Goal: Communication & Community: Answer question/provide support

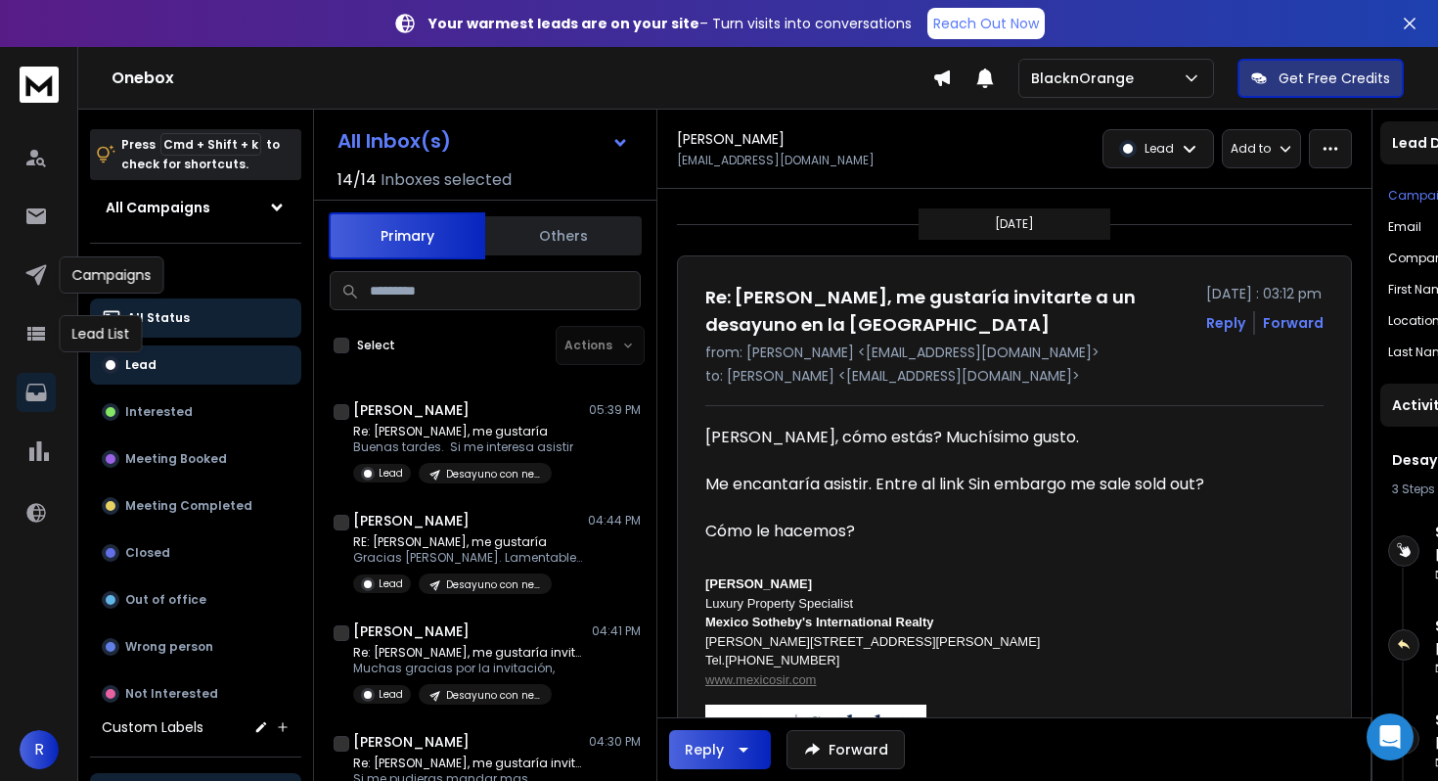
scroll to position [391, 0]
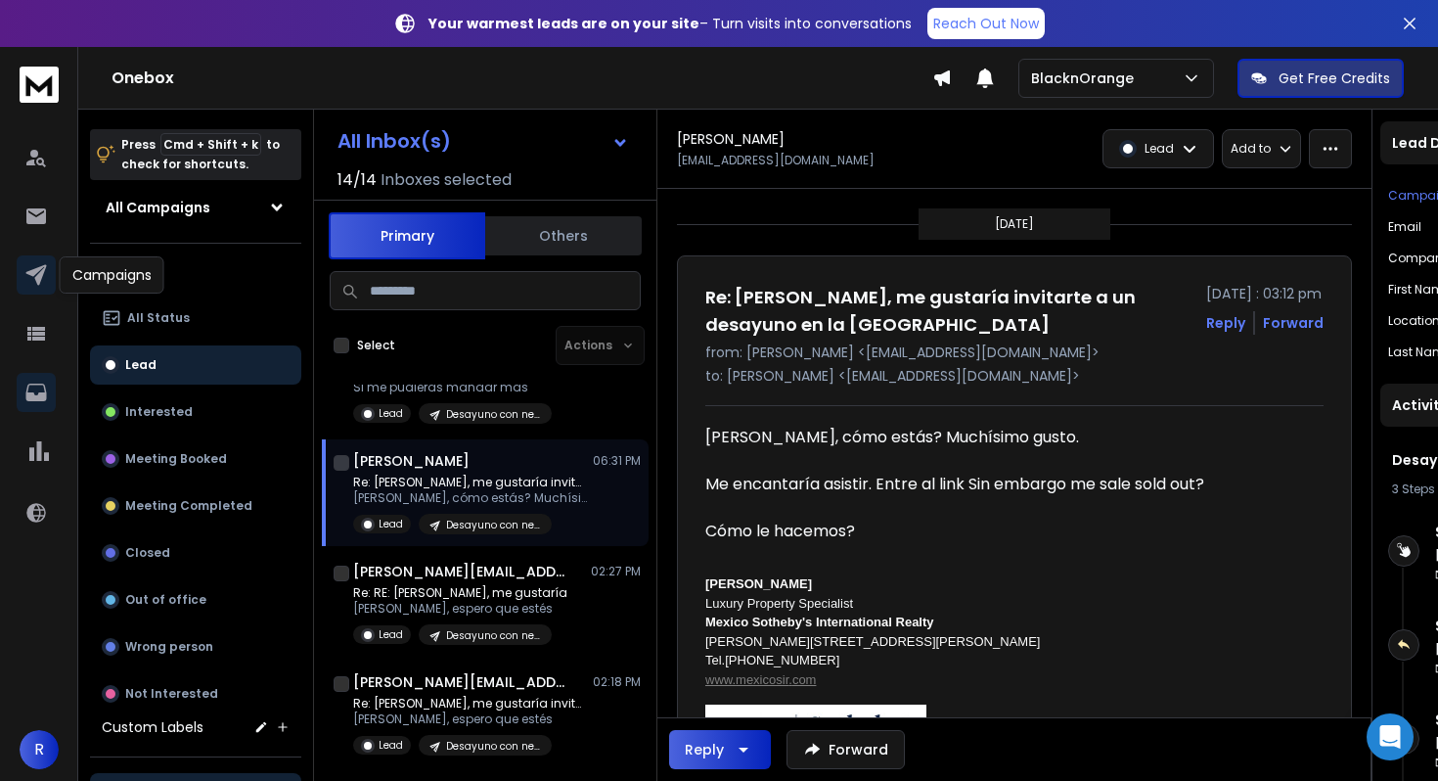
click at [41, 268] on icon at bounding box center [35, 274] width 23 height 23
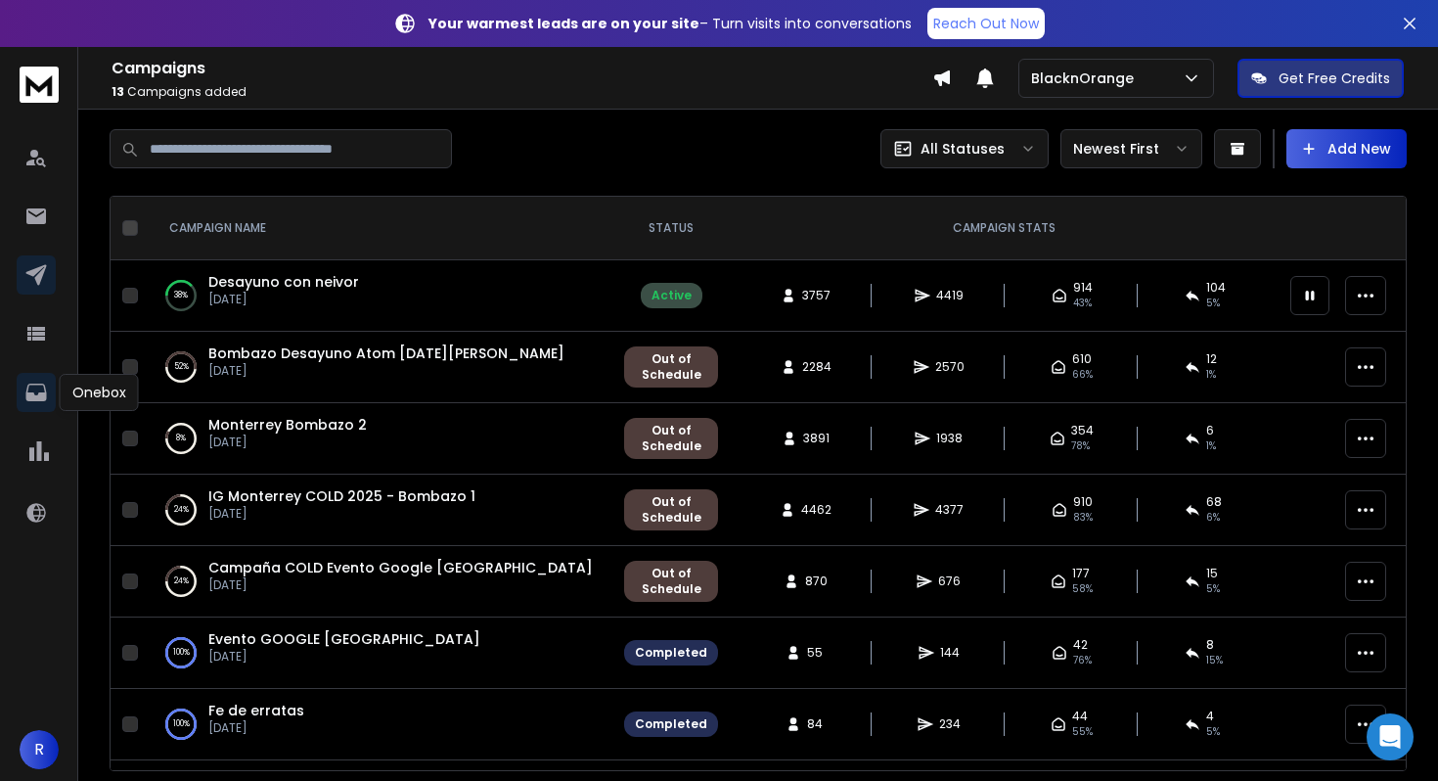
click at [36, 396] on icon at bounding box center [35, 392] width 21 height 18
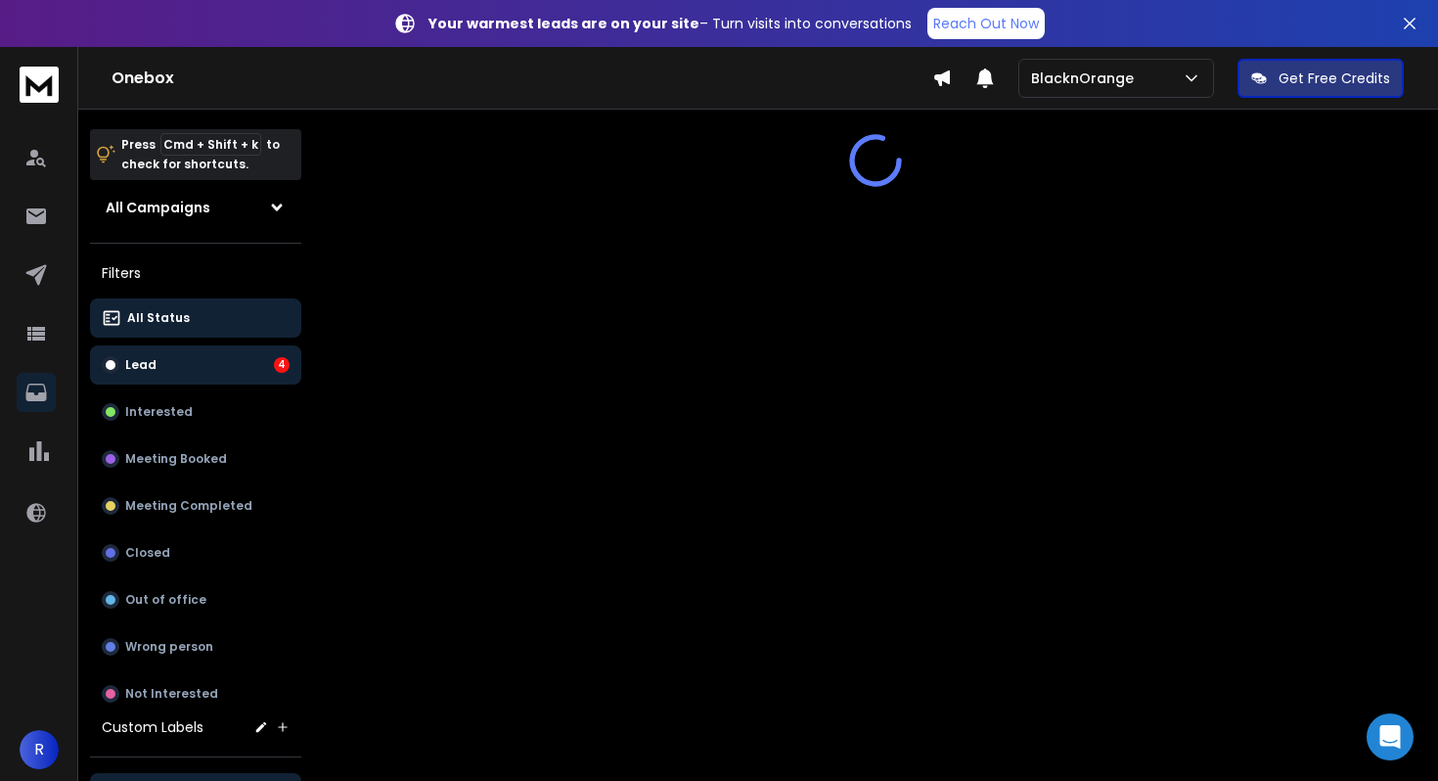
click at [224, 358] on button "Lead 4" at bounding box center [195, 364] width 211 height 39
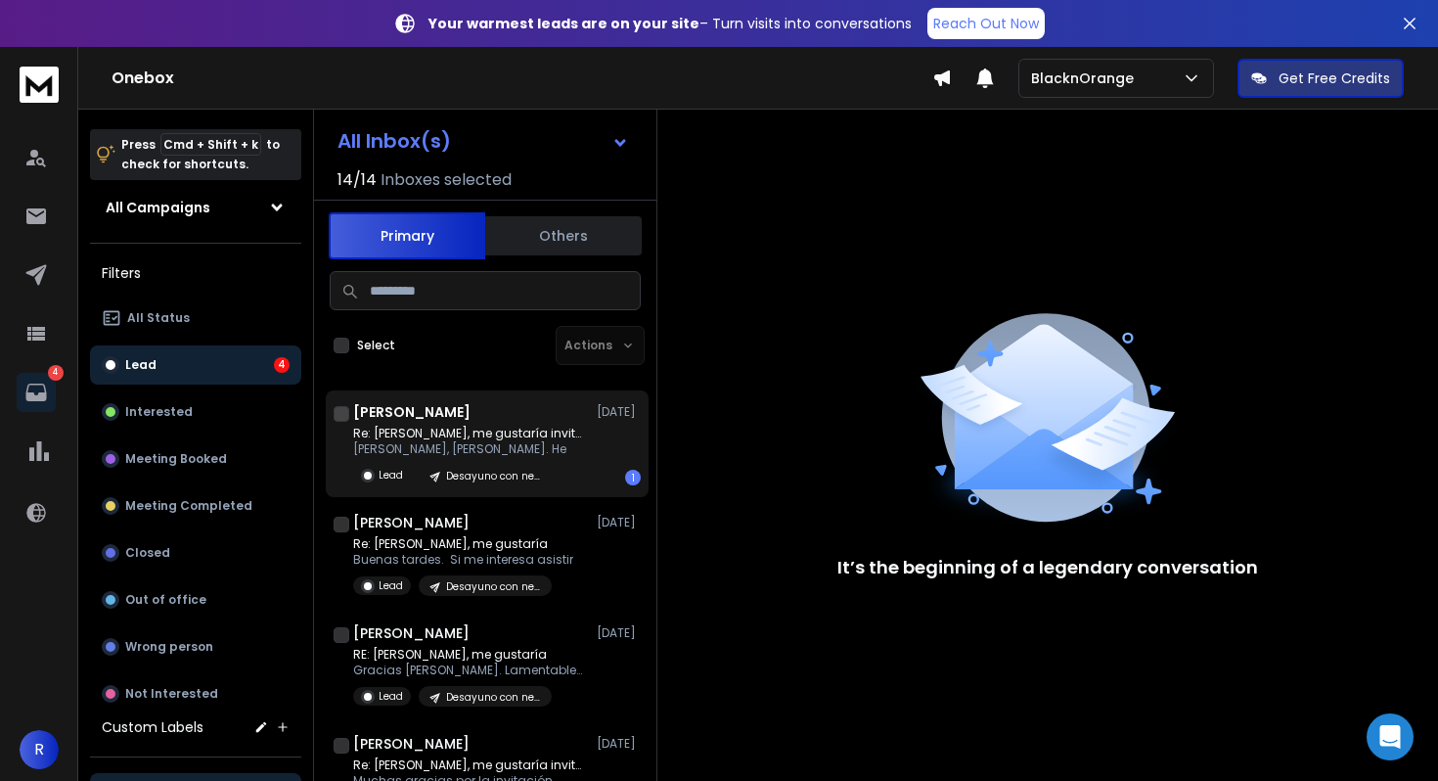
scroll to position [340, 0]
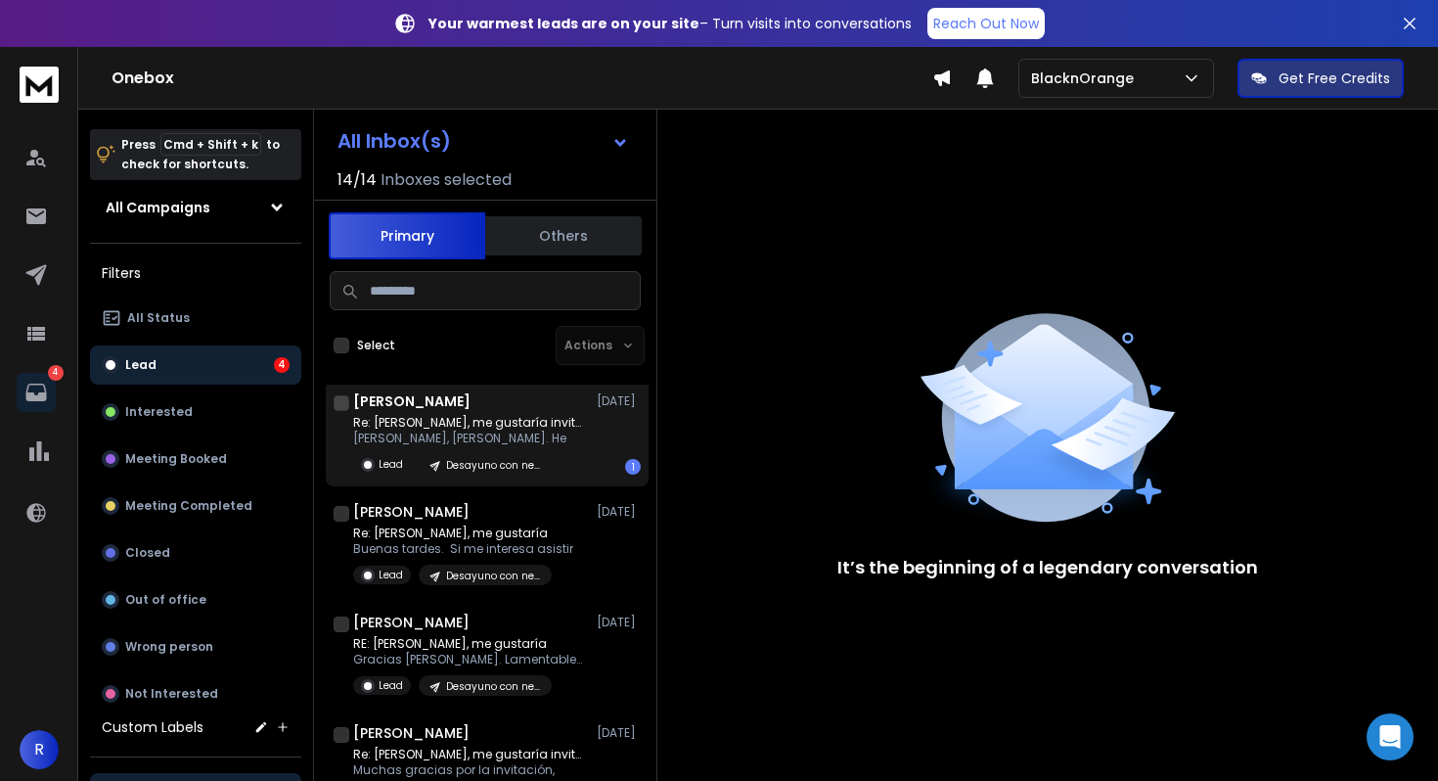
click at [463, 427] on p "Re: [PERSON_NAME], me gustaría invitarte" at bounding box center [470, 423] width 235 height 16
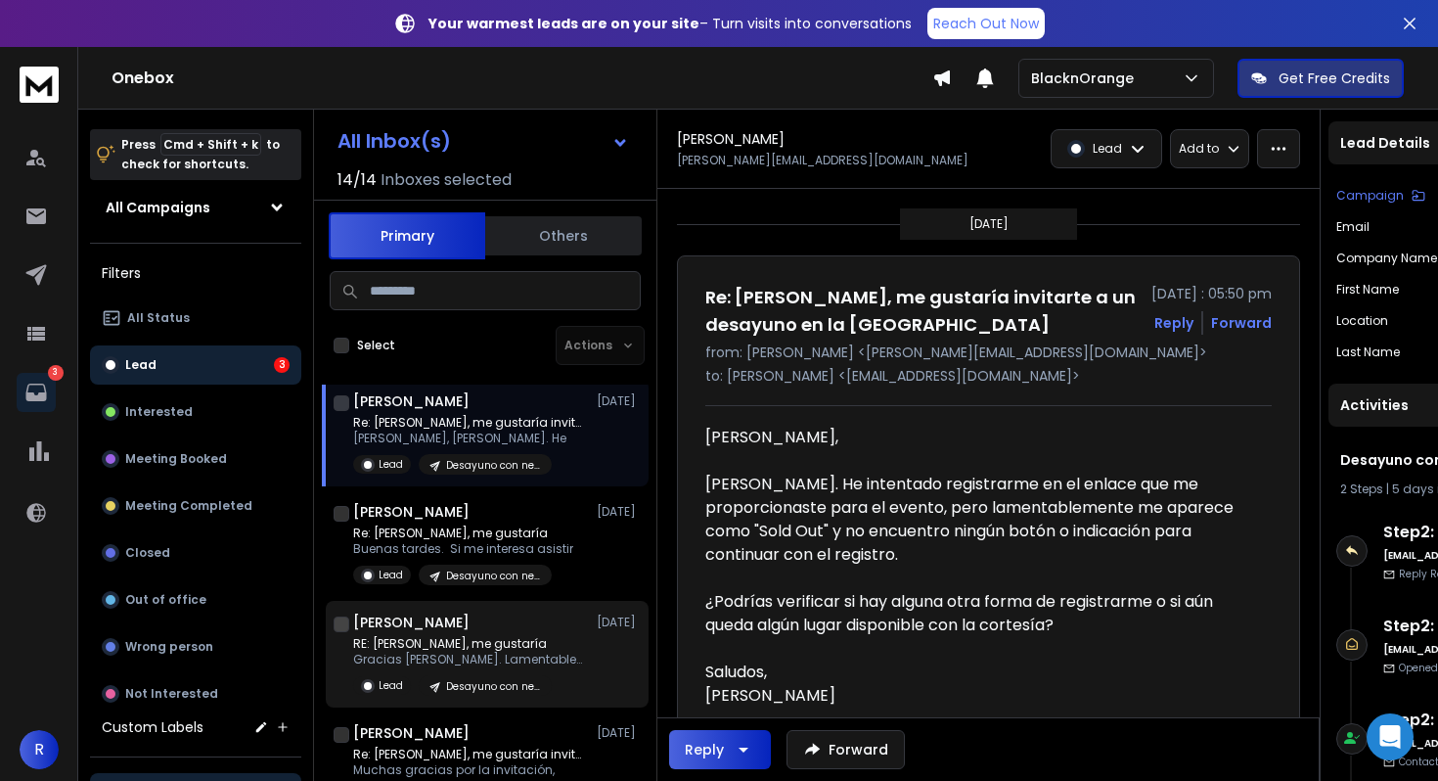
click at [449, 636] on p "RE: [PERSON_NAME], me gustaría" at bounding box center [470, 644] width 235 height 16
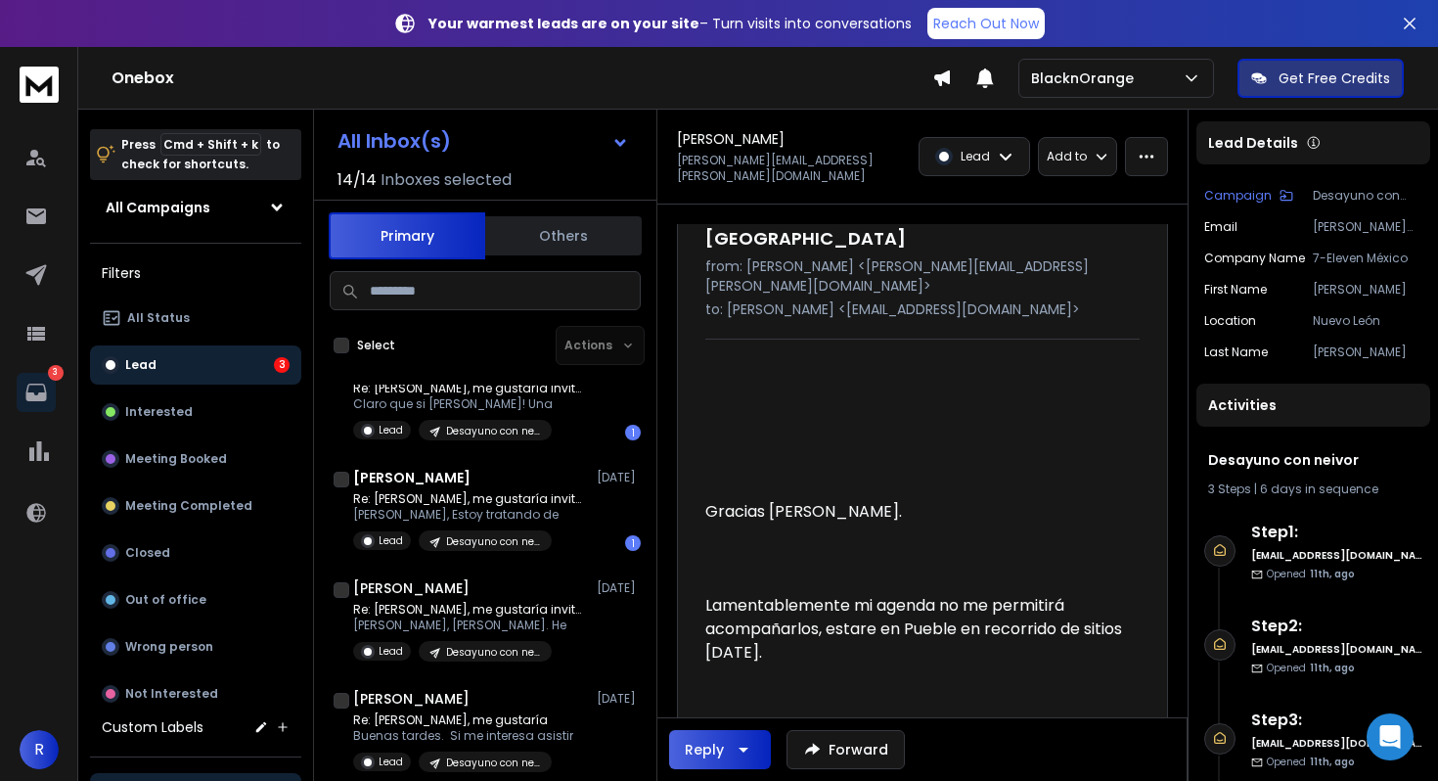
scroll to position [131, 0]
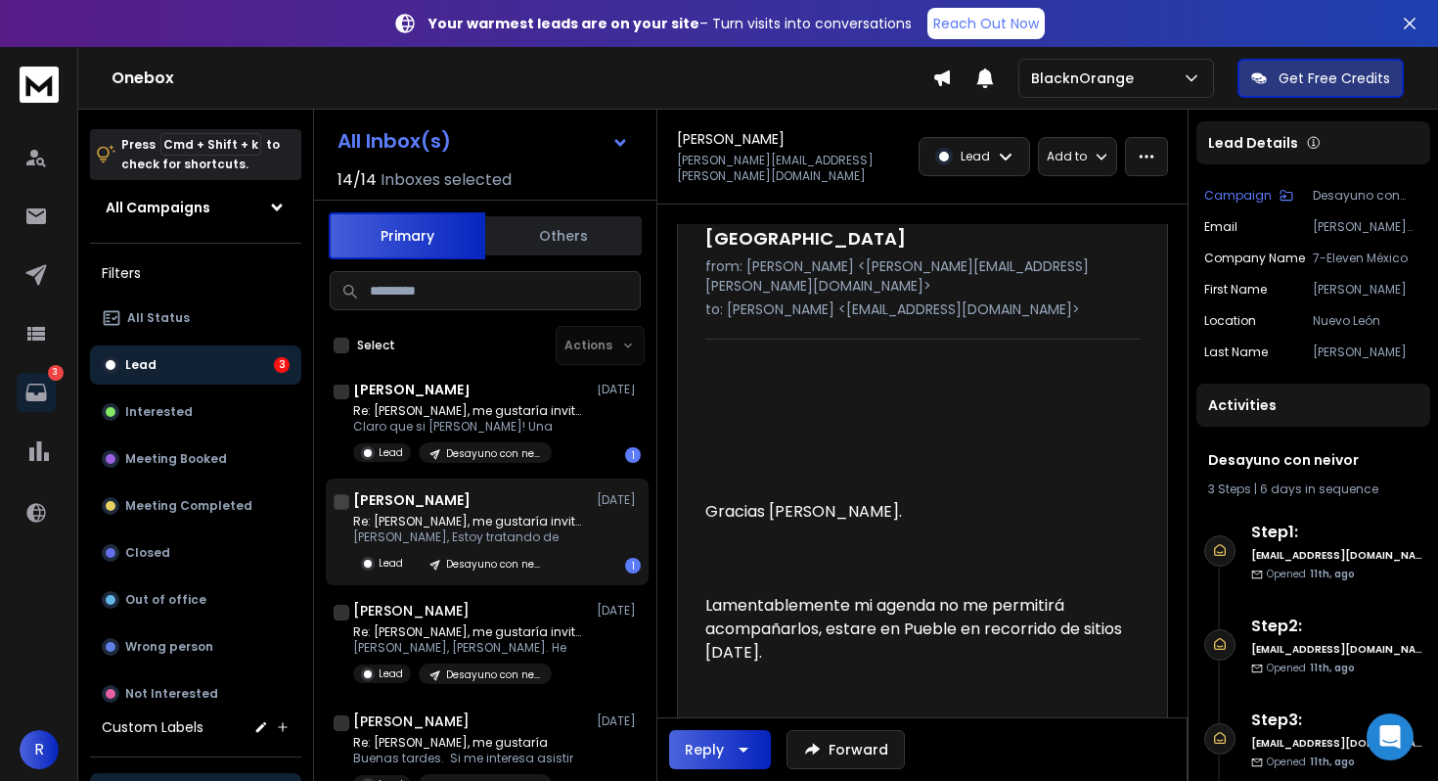
click at [485, 511] on div "[PERSON_NAME] [DATE] Re: [PERSON_NAME], me gustaría invitarte [PERSON_NAME], Es…" at bounding box center [497, 531] width 288 height 83
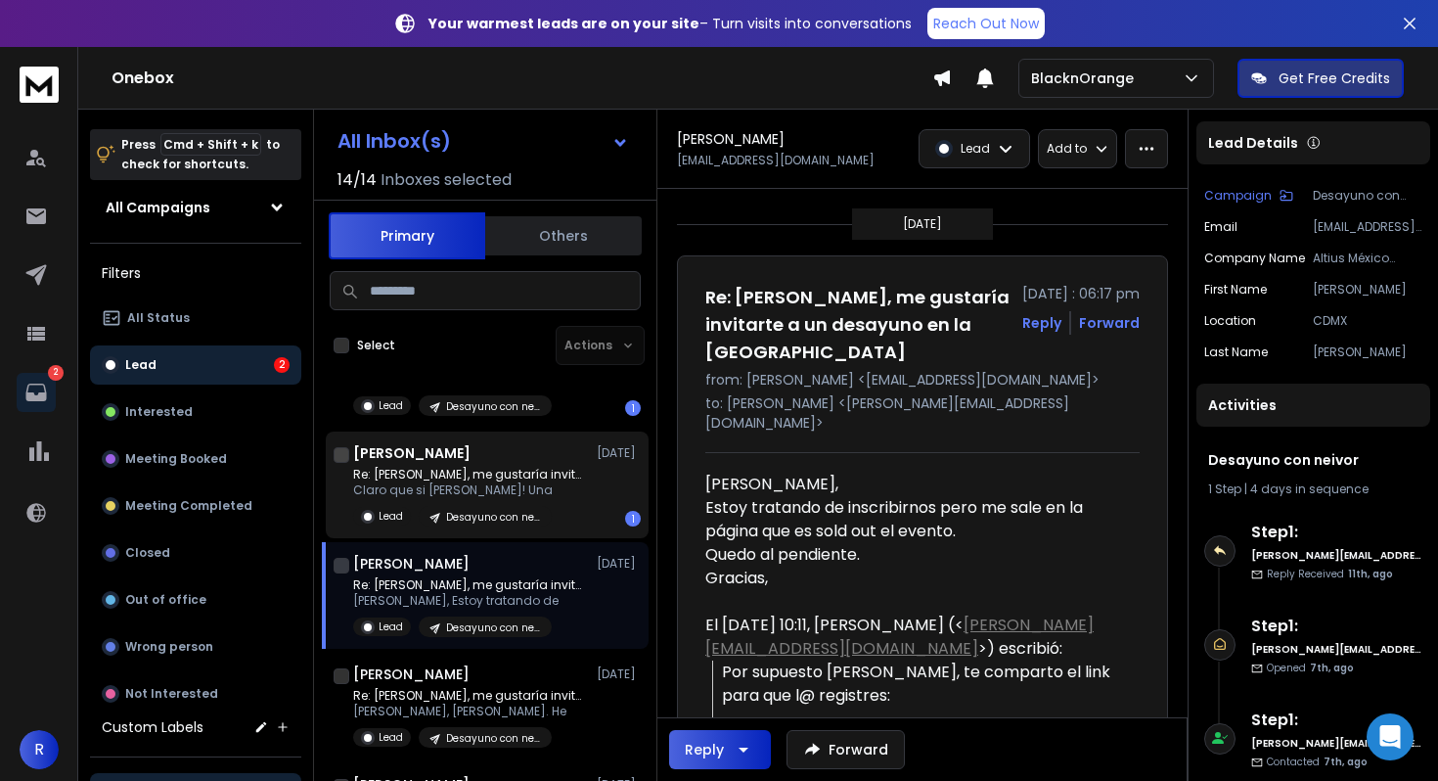
scroll to position [31, 0]
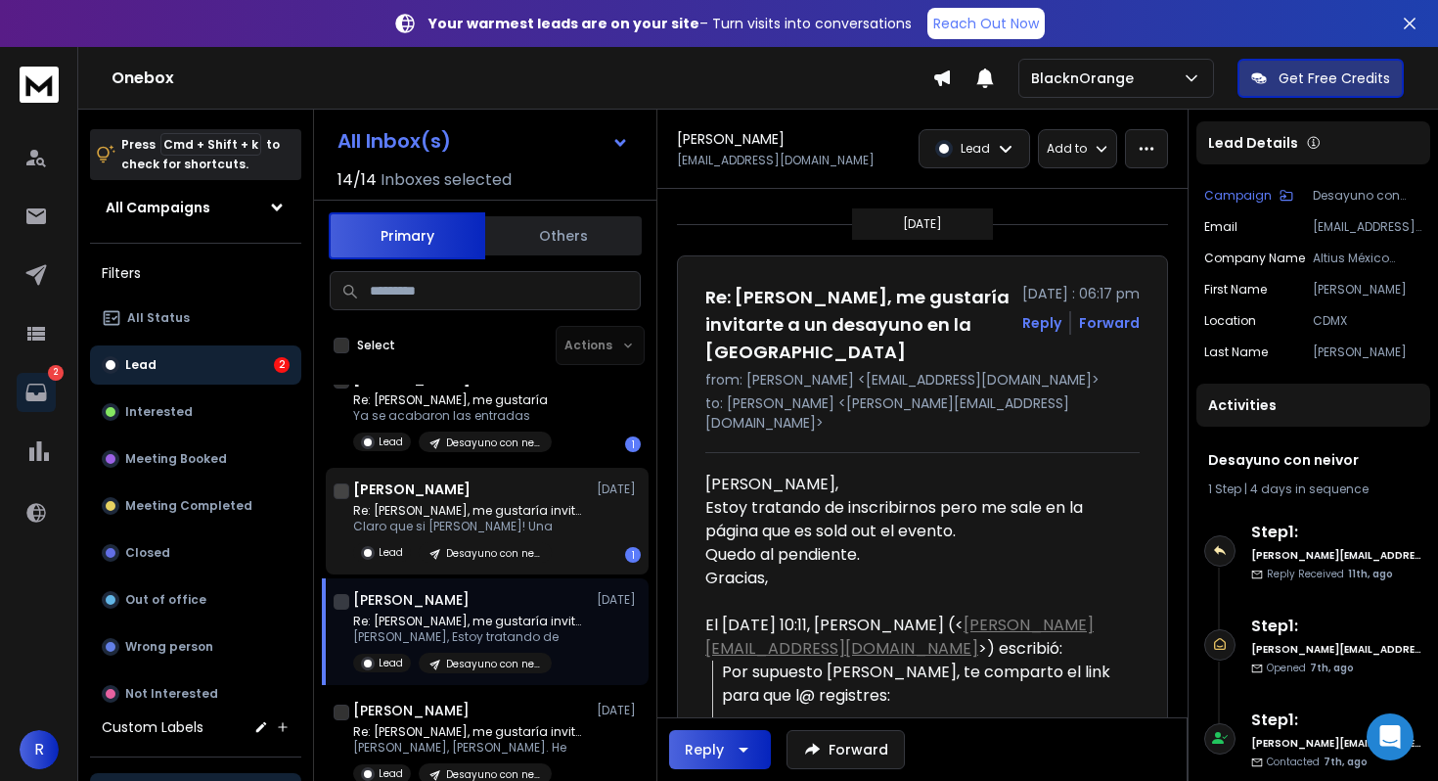
click at [464, 510] on p "Re: [PERSON_NAME], me gustaría invitarte" at bounding box center [470, 511] width 235 height 16
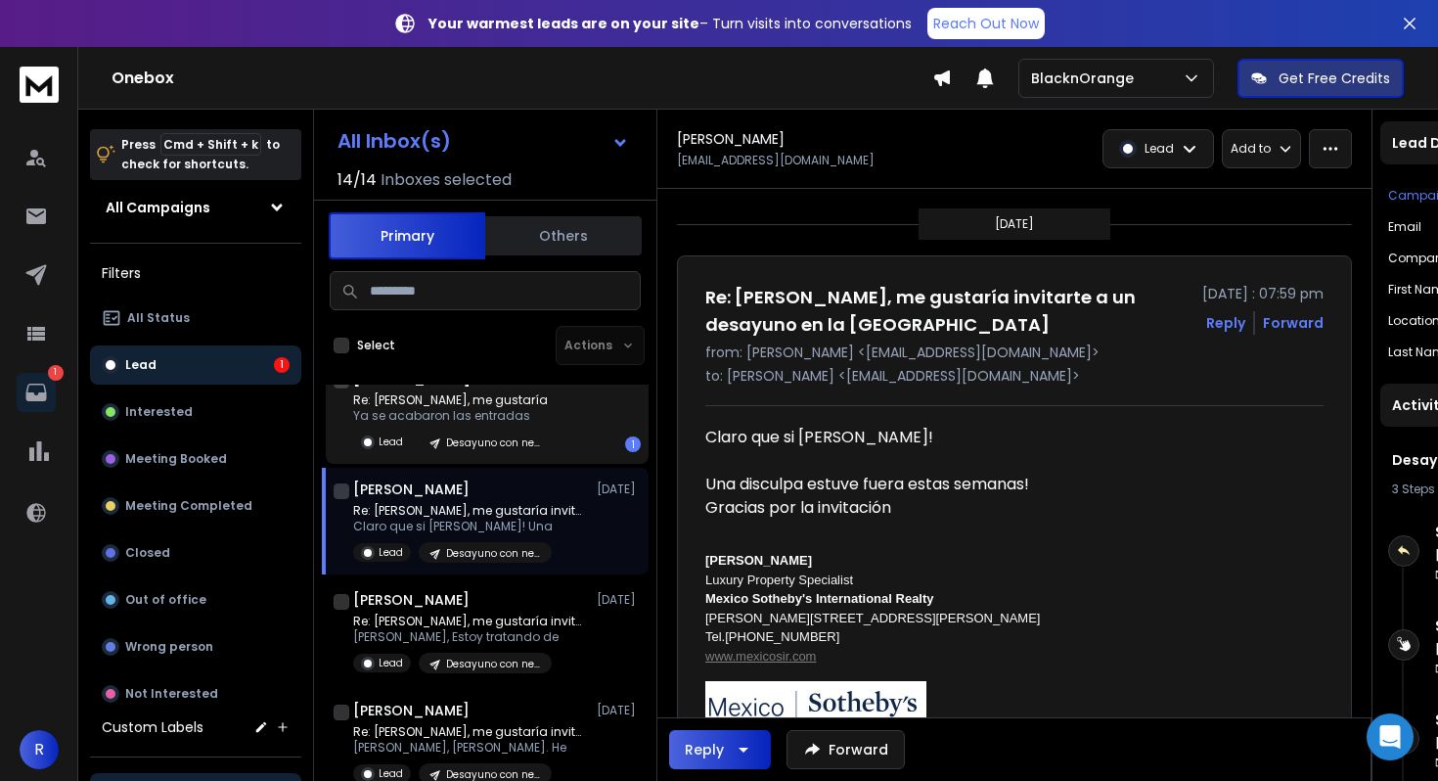
scroll to position [0, 0]
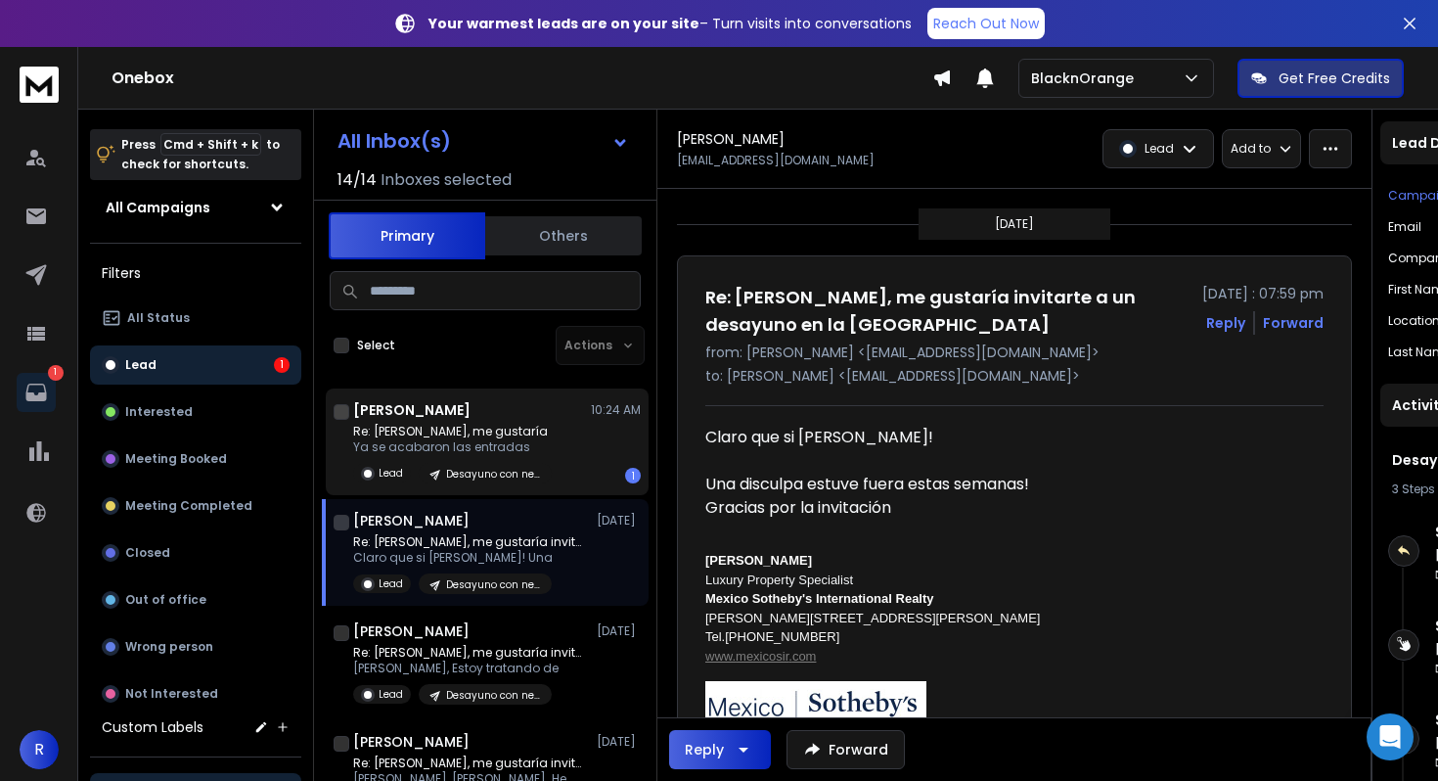
click at [448, 430] on p "Re: [PERSON_NAME], me gustaría" at bounding box center [452, 432] width 199 height 16
